Goal: Task Accomplishment & Management: Complete application form

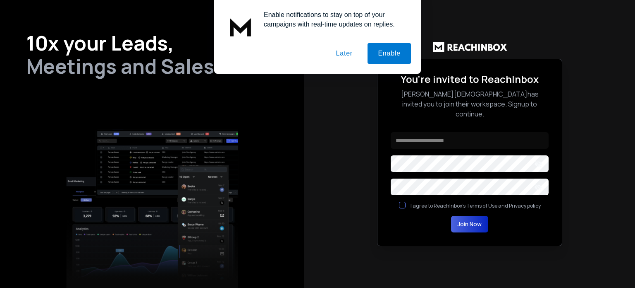
click at [346, 58] on button "Later" at bounding box center [344, 53] width 37 height 21
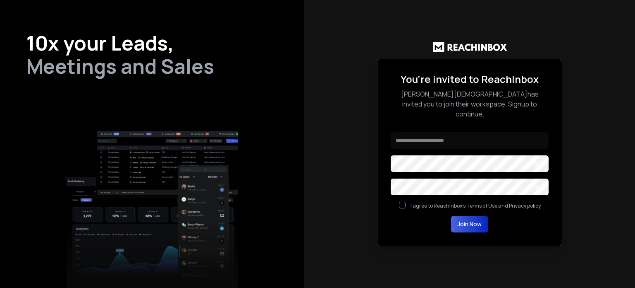
click at [537, 160] on icon at bounding box center [538, 163] width 7 height 7
click at [538, 183] on icon at bounding box center [538, 186] width 7 height 7
click at [403, 201] on button "I agree to ReachInbox's Terms of Use and Privacy policy" at bounding box center [402, 204] width 7 height 7
click at [470, 222] on button "Join Now" at bounding box center [469, 224] width 37 height 17
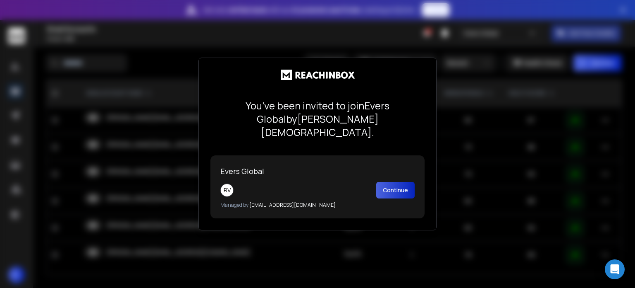
click at [385, 183] on button "Continue" at bounding box center [395, 190] width 38 height 17
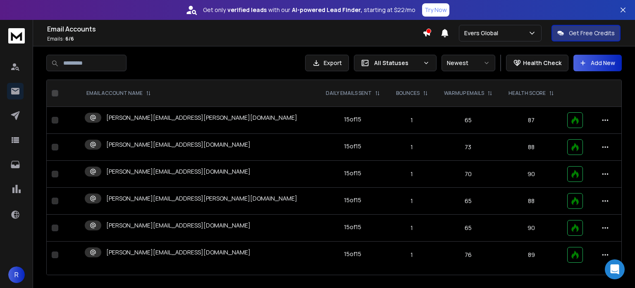
click at [625, 8] on icon at bounding box center [623, 9] width 5 height 5
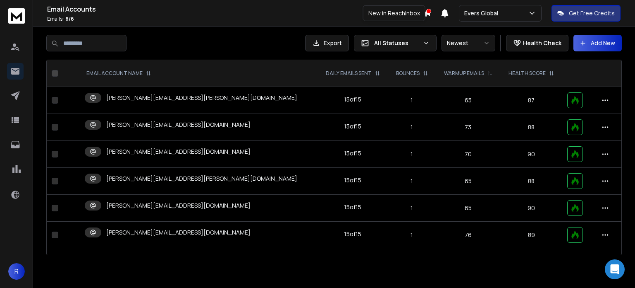
click at [430, 14] on icon at bounding box center [427, 13] width 7 height 7
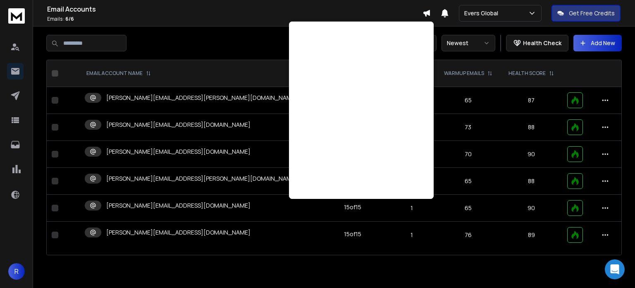
click at [142, 15] on div "Email Accounts Emails : 6 / 6" at bounding box center [235, 13] width 376 height 18
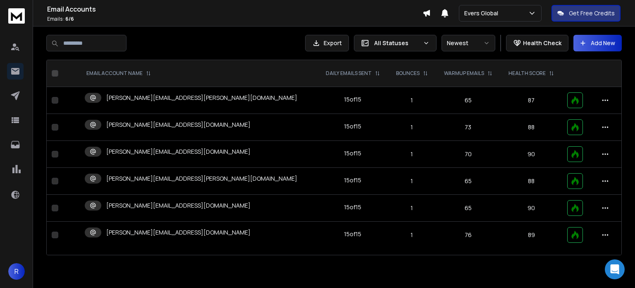
click at [139, 97] on p "[PERSON_NAME][EMAIL_ADDRESS][PERSON_NAME][DOMAIN_NAME]" at bounding box center [201, 97] width 191 height 8
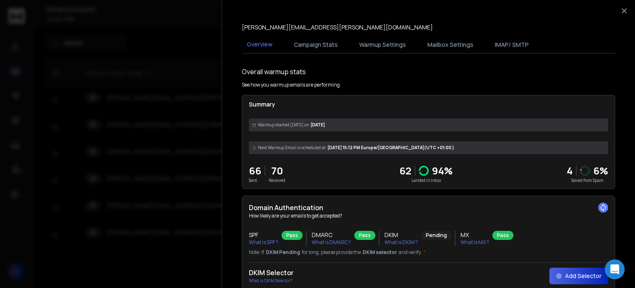
click at [320, 42] on button "Campaign Stats" at bounding box center [316, 45] width 54 height 18
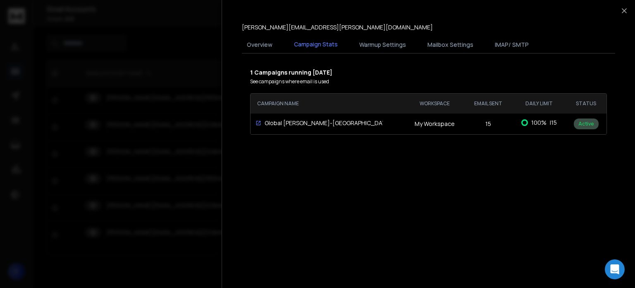
click at [374, 43] on button "Warmup Settings" at bounding box center [383, 45] width 57 height 18
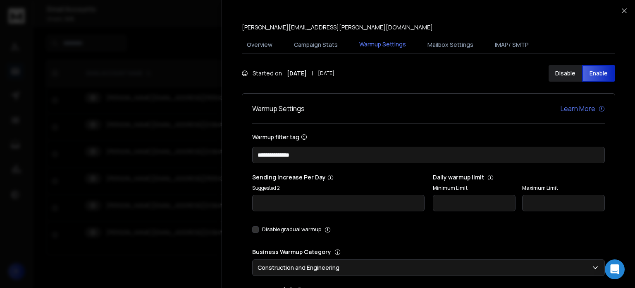
click at [442, 42] on button "Mailbox Settings" at bounding box center [451, 45] width 56 height 18
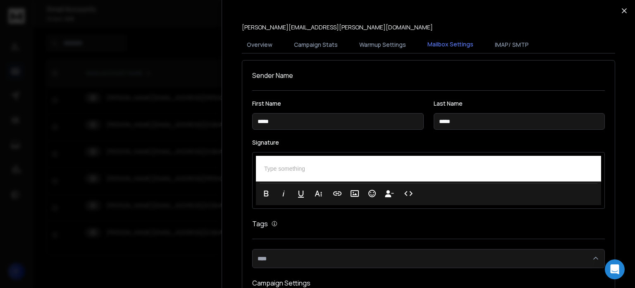
click at [623, 10] on icon "button" at bounding box center [625, 11] width 4 height 4
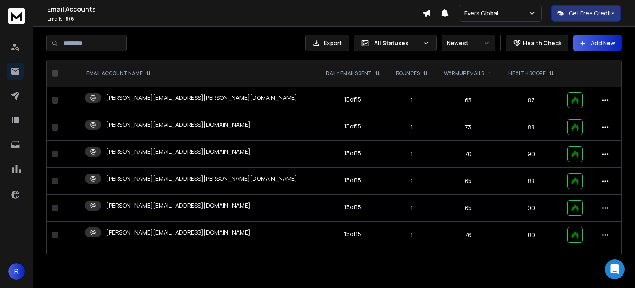
click at [436, 99] on td "65" at bounding box center [468, 100] width 65 height 27
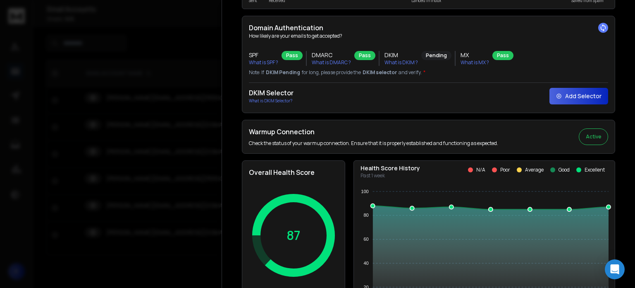
scroll to position [431, 0]
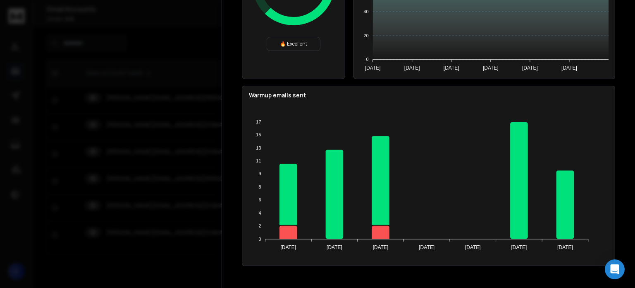
click at [154, 60] on div at bounding box center [317, 144] width 635 height 288
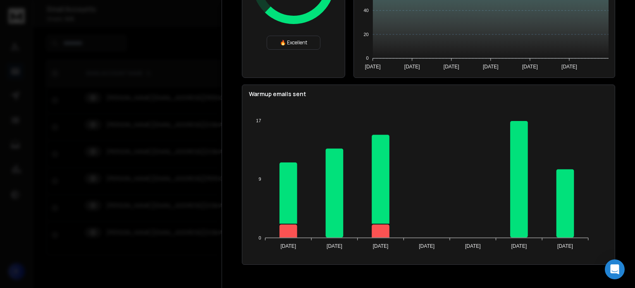
scroll to position [368, 0]
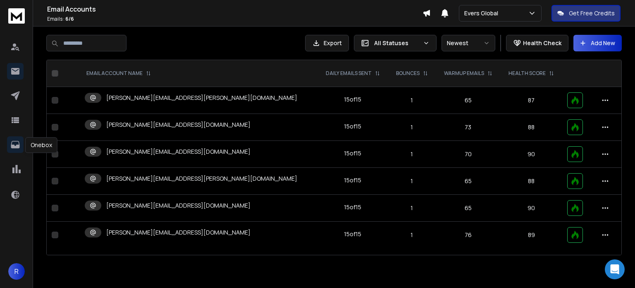
click at [16, 149] on icon at bounding box center [15, 144] width 10 height 10
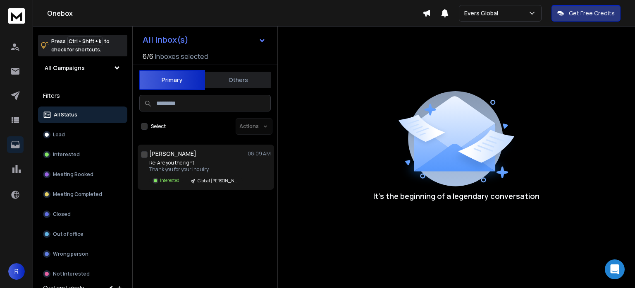
click at [202, 161] on p "Re: Are you the right" at bounding box center [195, 162] width 93 height 7
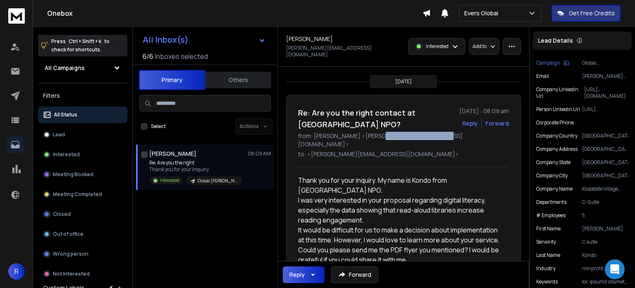
drag, startPoint x: 432, startPoint y: 131, endPoint x: 379, endPoint y: 130, distance: 53.0
click at [379, 132] on p "from: [PERSON_NAME] <[PERSON_NAME][EMAIL_ADDRESS][DOMAIN_NAME]>" at bounding box center [403, 140] width 211 height 17
copy p "[DOMAIN_NAME]"
